Goal: Navigation & Orientation: Find specific page/section

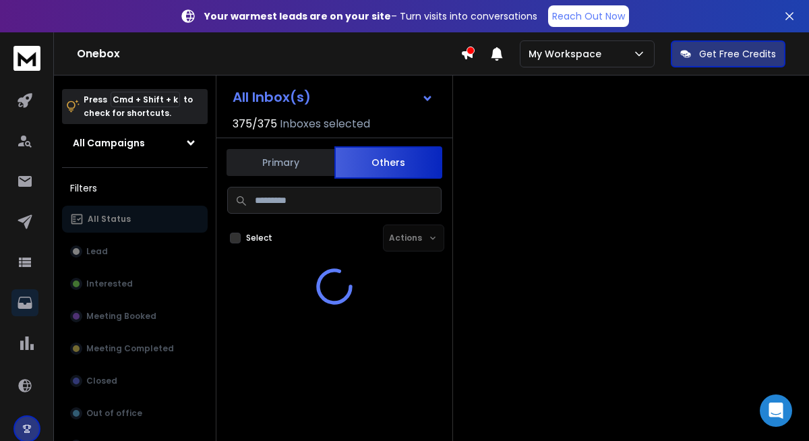
click at [388, 160] on button "Others" at bounding box center [388, 162] width 108 height 32
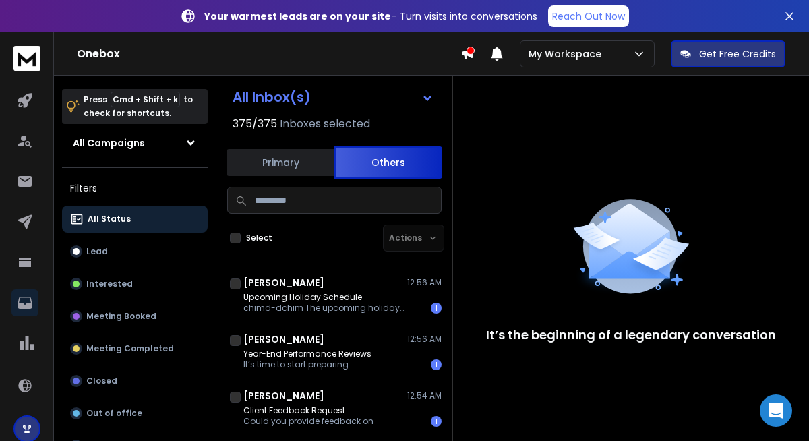
click at [290, 159] on button "Primary" at bounding box center [281, 163] width 108 height 30
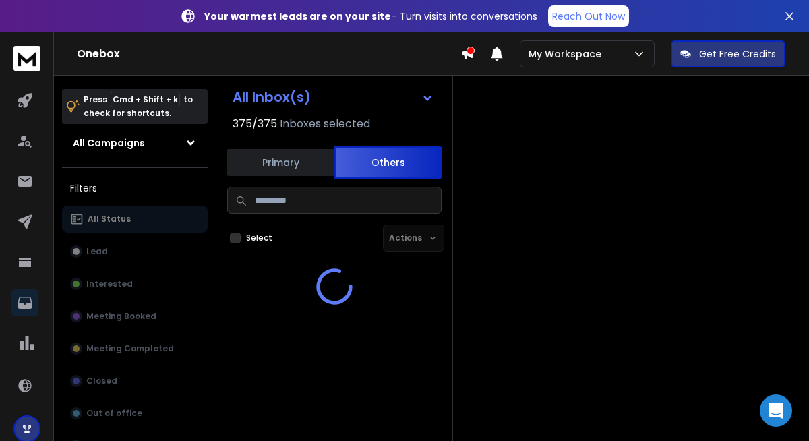
click at [401, 158] on button "Others" at bounding box center [388, 162] width 108 height 32
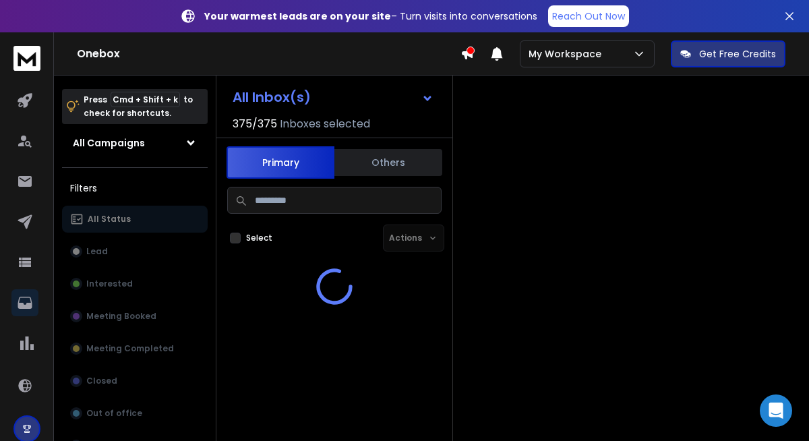
click at [278, 160] on button "Primary" at bounding box center [281, 162] width 108 height 32
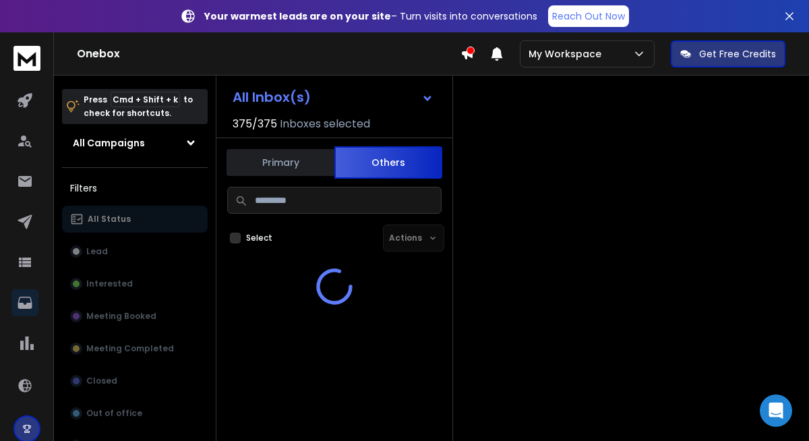
click at [380, 160] on button "Others" at bounding box center [388, 162] width 108 height 32
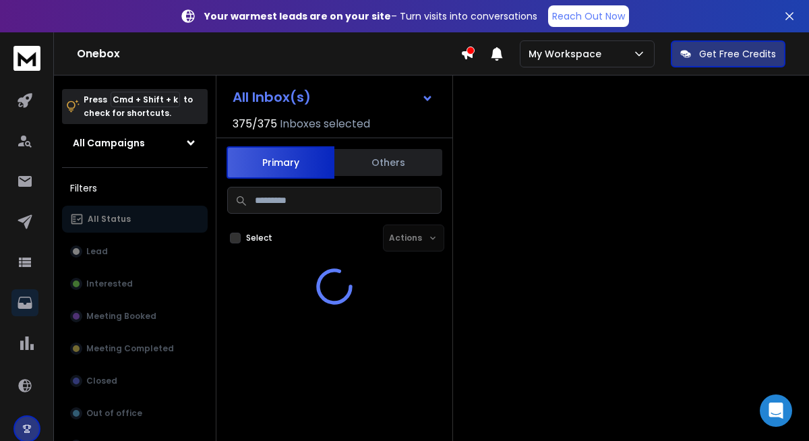
click at [271, 163] on button "Primary" at bounding box center [281, 162] width 108 height 32
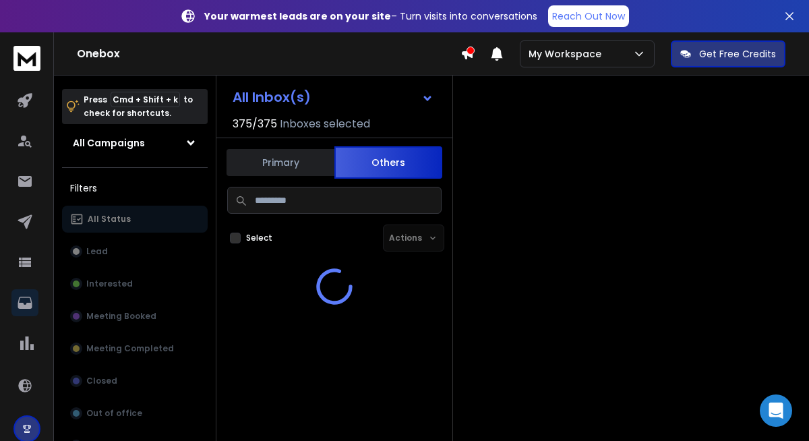
click at [360, 160] on button "Others" at bounding box center [388, 162] width 108 height 32
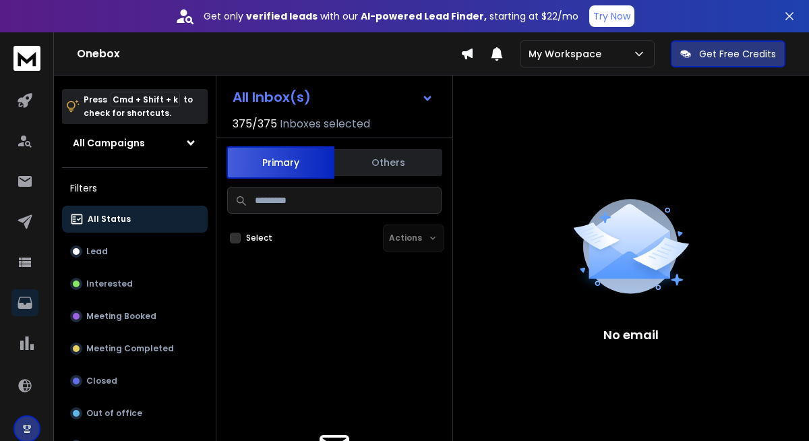
click at [381, 157] on button "Others" at bounding box center [388, 163] width 108 height 30
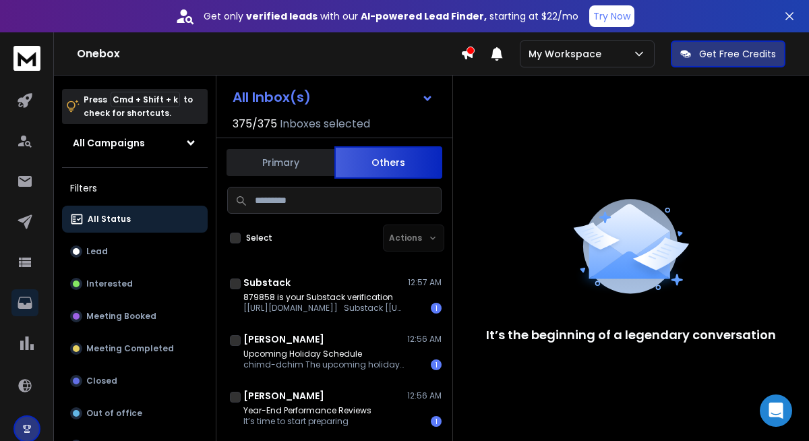
click at [289, 165] on button "Primary" at bounding box center [281, 163] width 108 height 30
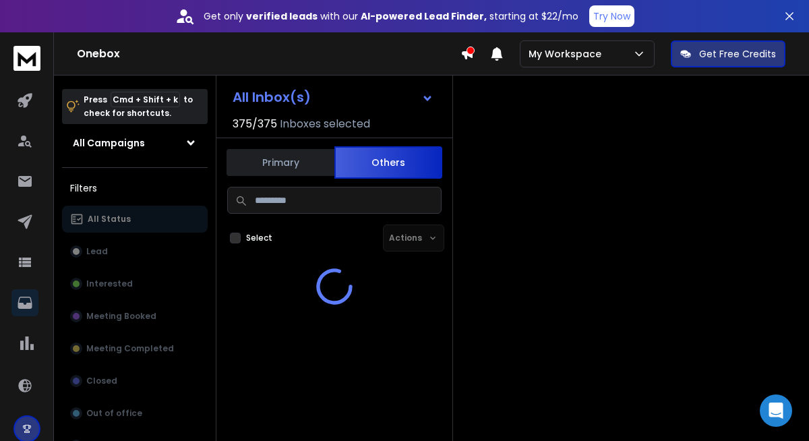
click at [366, 165] on button "Others" at bounding box center [388, 162] width 108 height 32
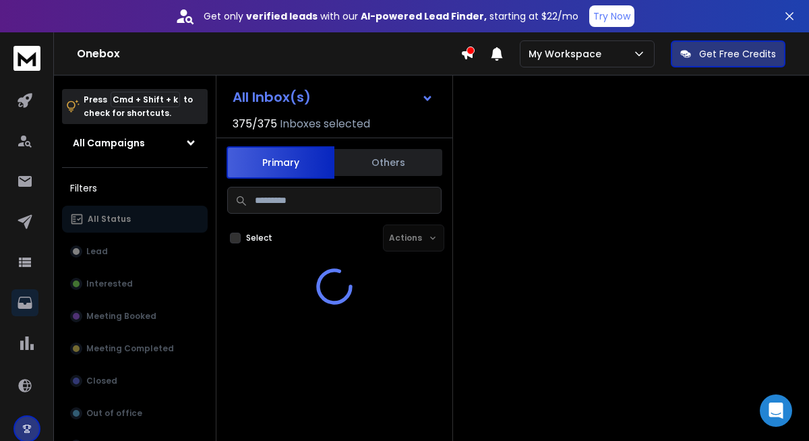
click at [267, 160] on button "Primary" at bounding box center [281, 162] width 108 height 32
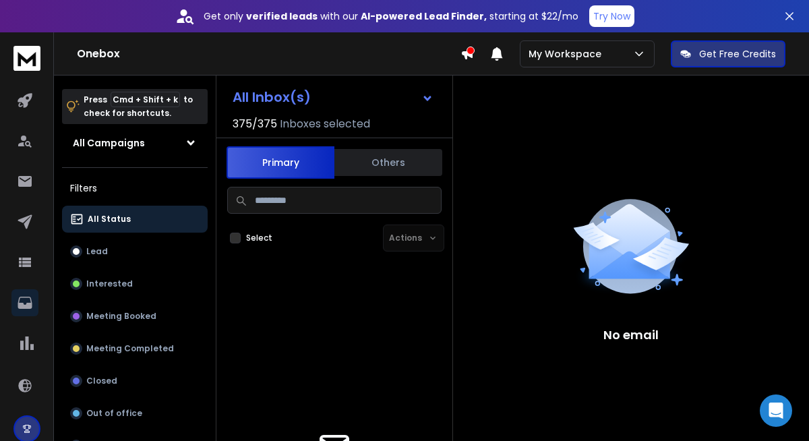
click at [353, 159] on button "Others" at bounding box center [388, 163] width 108 height 30
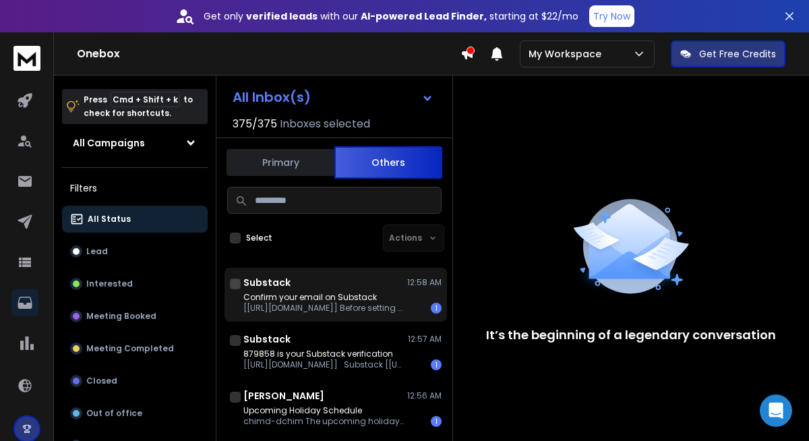
click at [320, 285] on div "Substack 12:58 AM" at bounding box center [342, 282] width 198 height 13
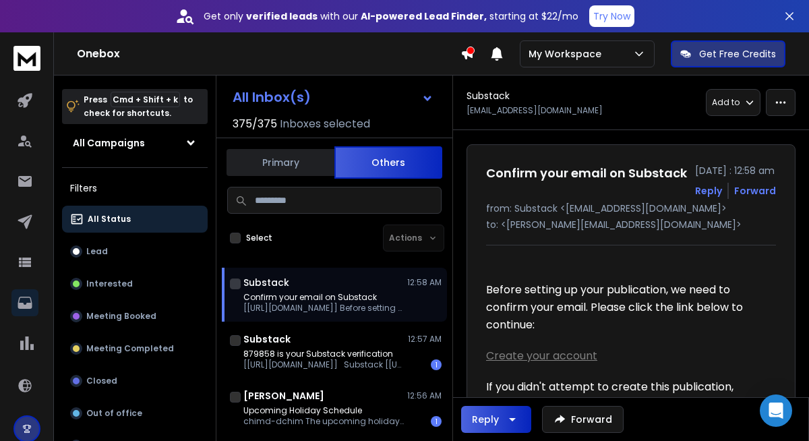
scroll to position [169, 0]
